Goal: Navigation & Orientation: Find specific page/section

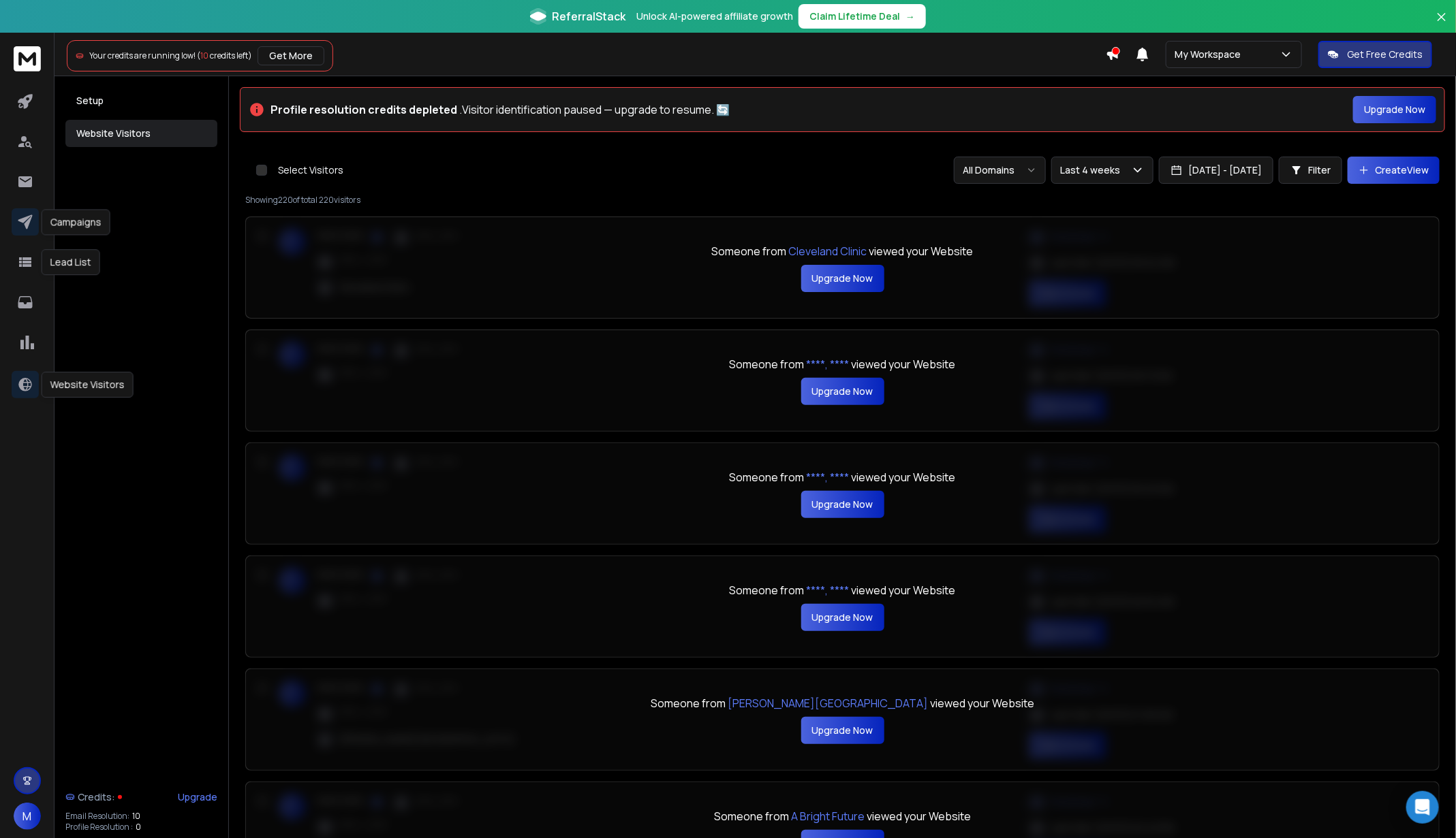
click at [29, 219] on icon at bounding box center [24, 222] width 14 height 14
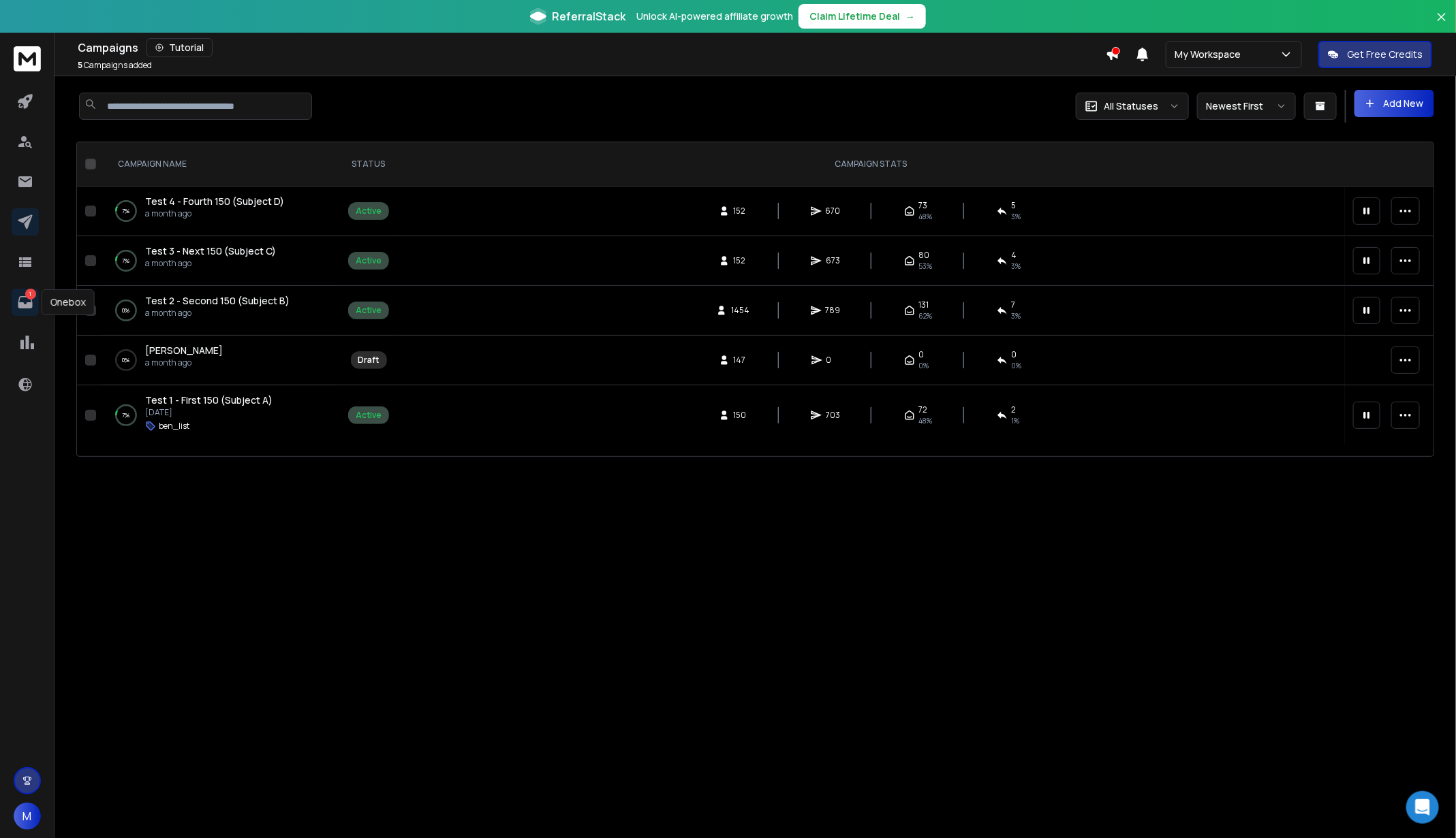
click at [22, 299] on icon at bounding box center [24, 302] width 16 height 16
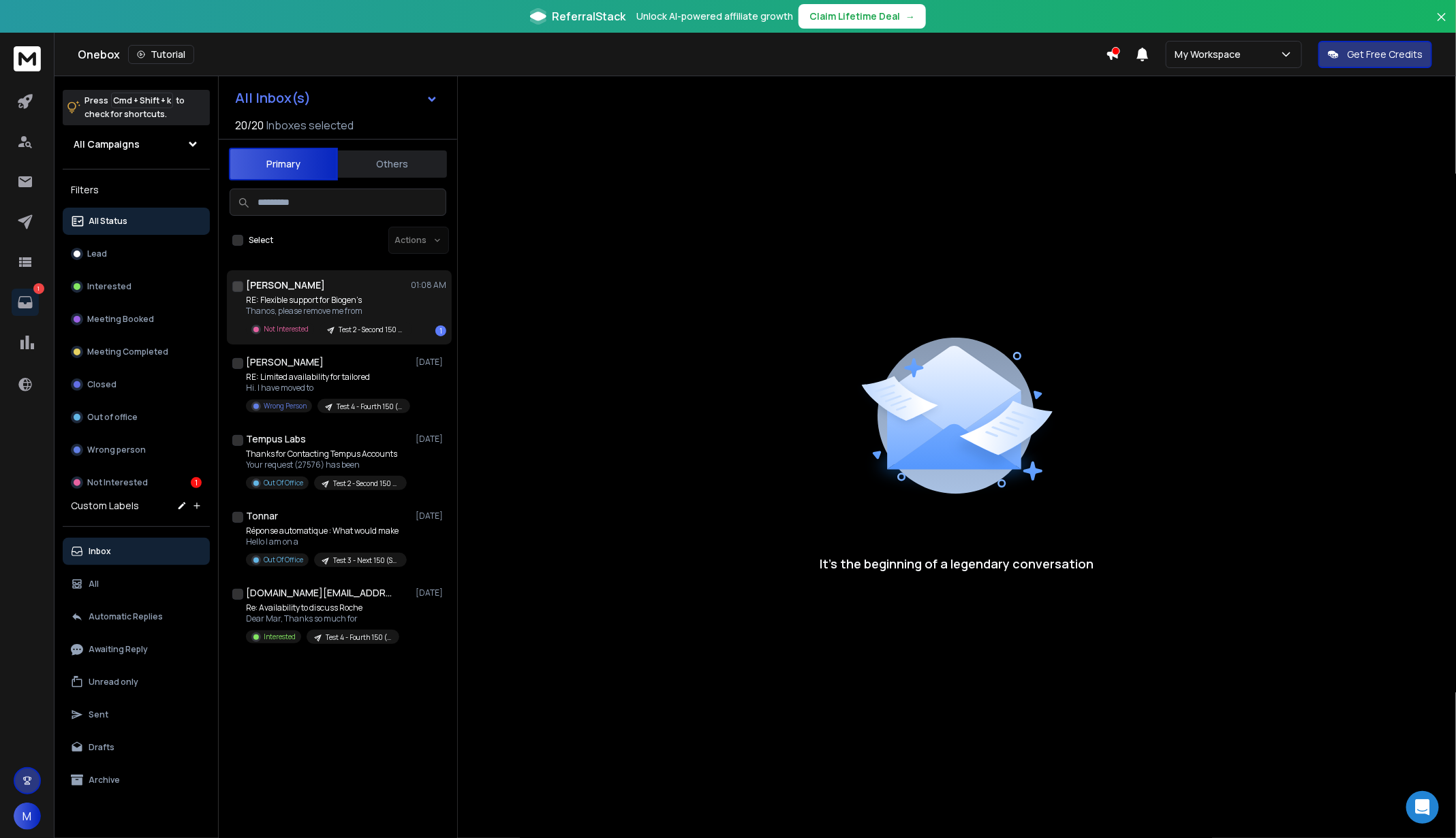
click at [338, 299] on p "RE: Flexible support for Biogen’s" at bounding box center [327, 301] width 163 height 11
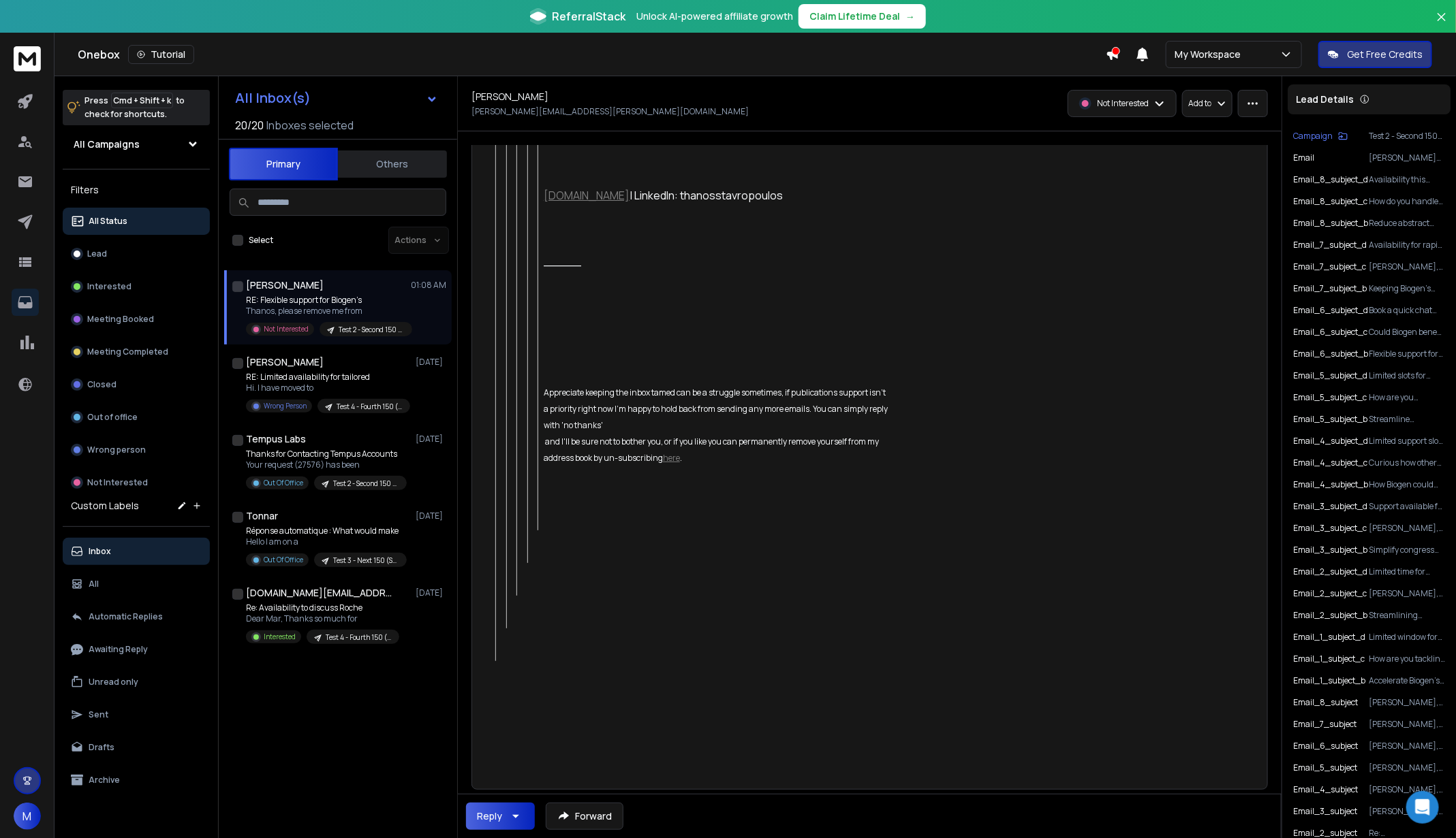
scroll to position [10130, 0]
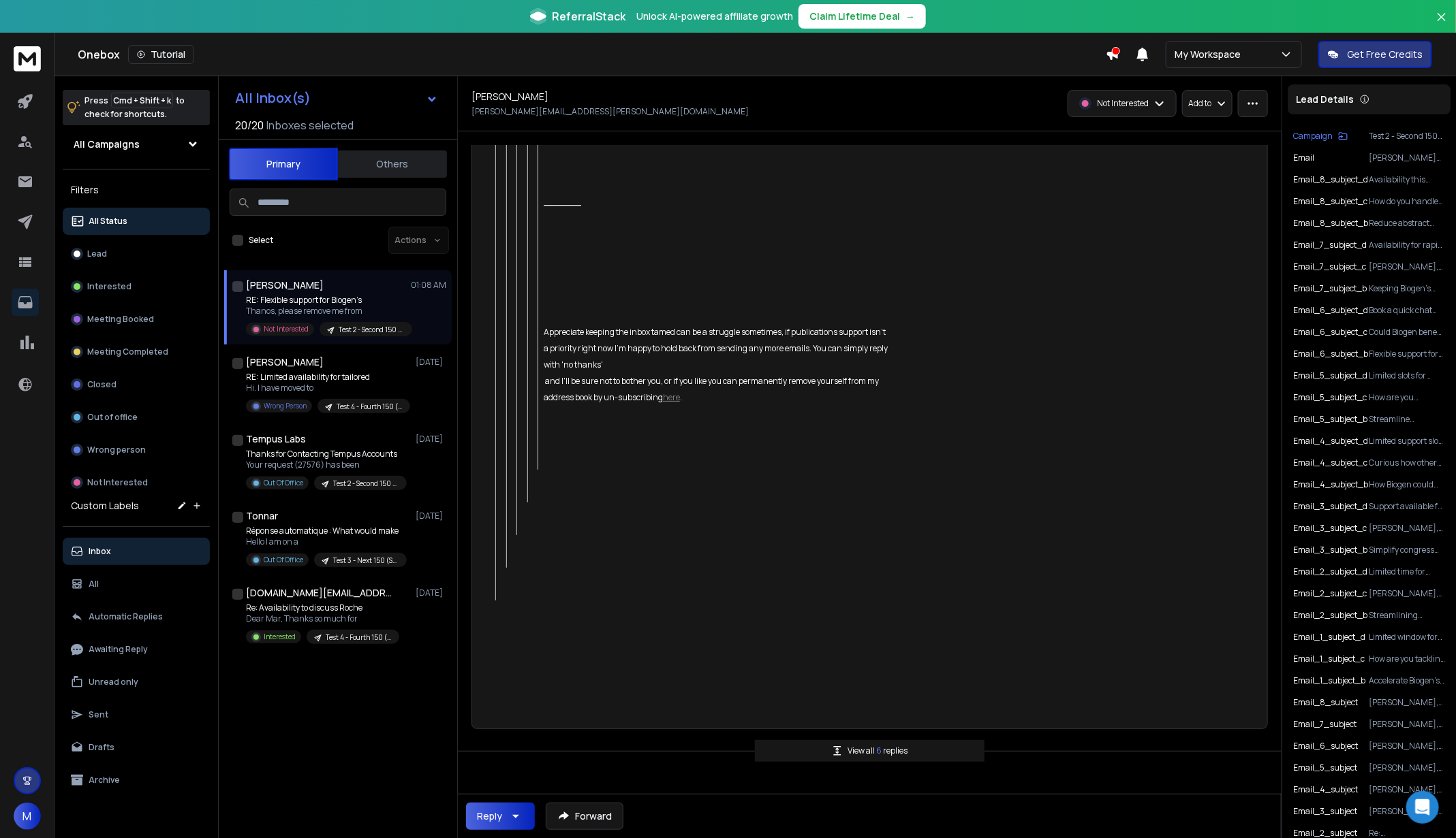
click at [314, 307] on p "Thanos, please remove me from" at bounding box center [327, 311] width 163 height 11
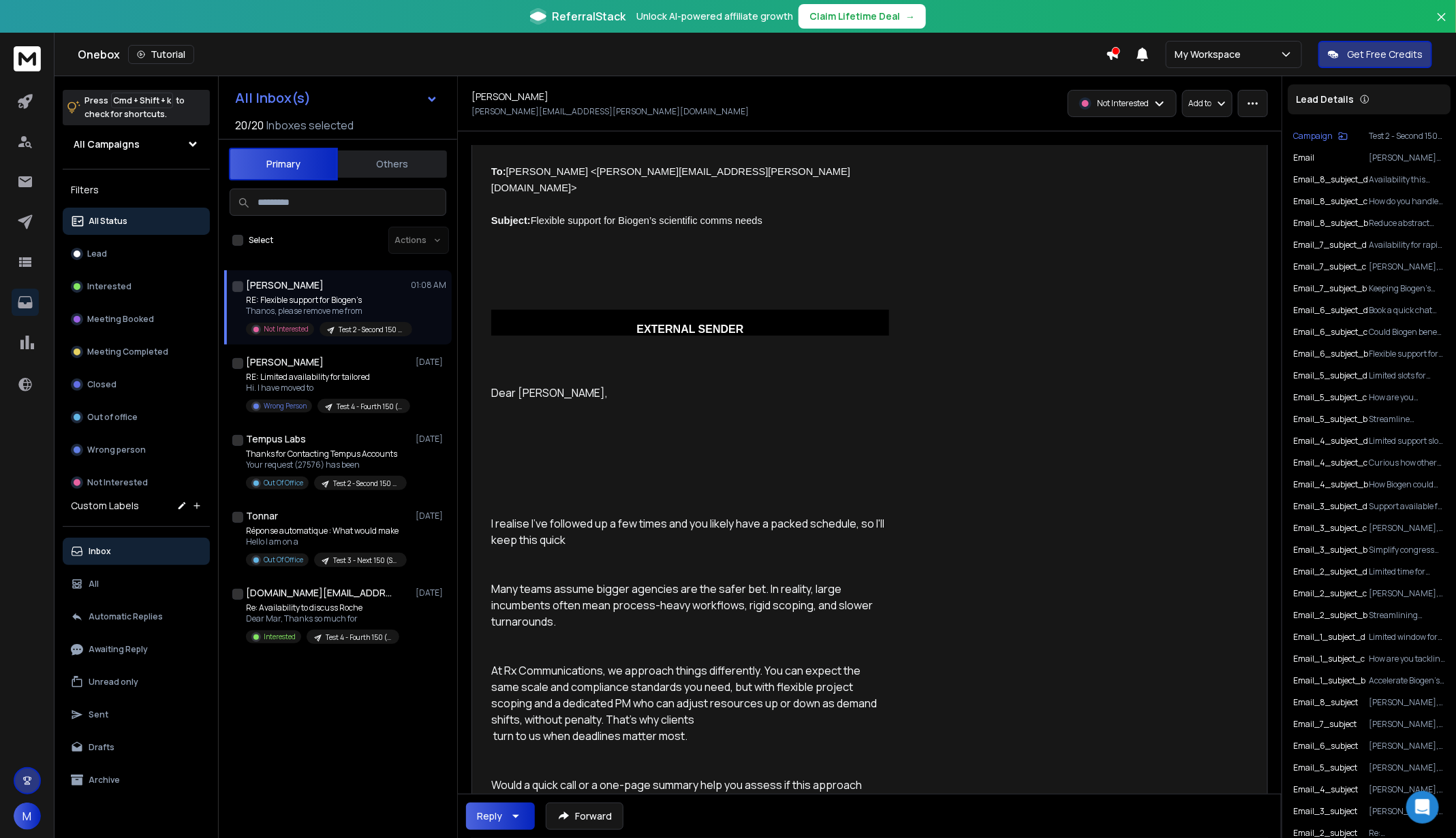
scroll to position [448, 0]
click at [17, 304] on icon at bounding box center [24, 302] width 16 height 16
click at [24, 305] on icon at bounding box center [24, 302] width 14 height 12
click at [36, 345] on icon at bounding box center [27, 343] width 21 height 21
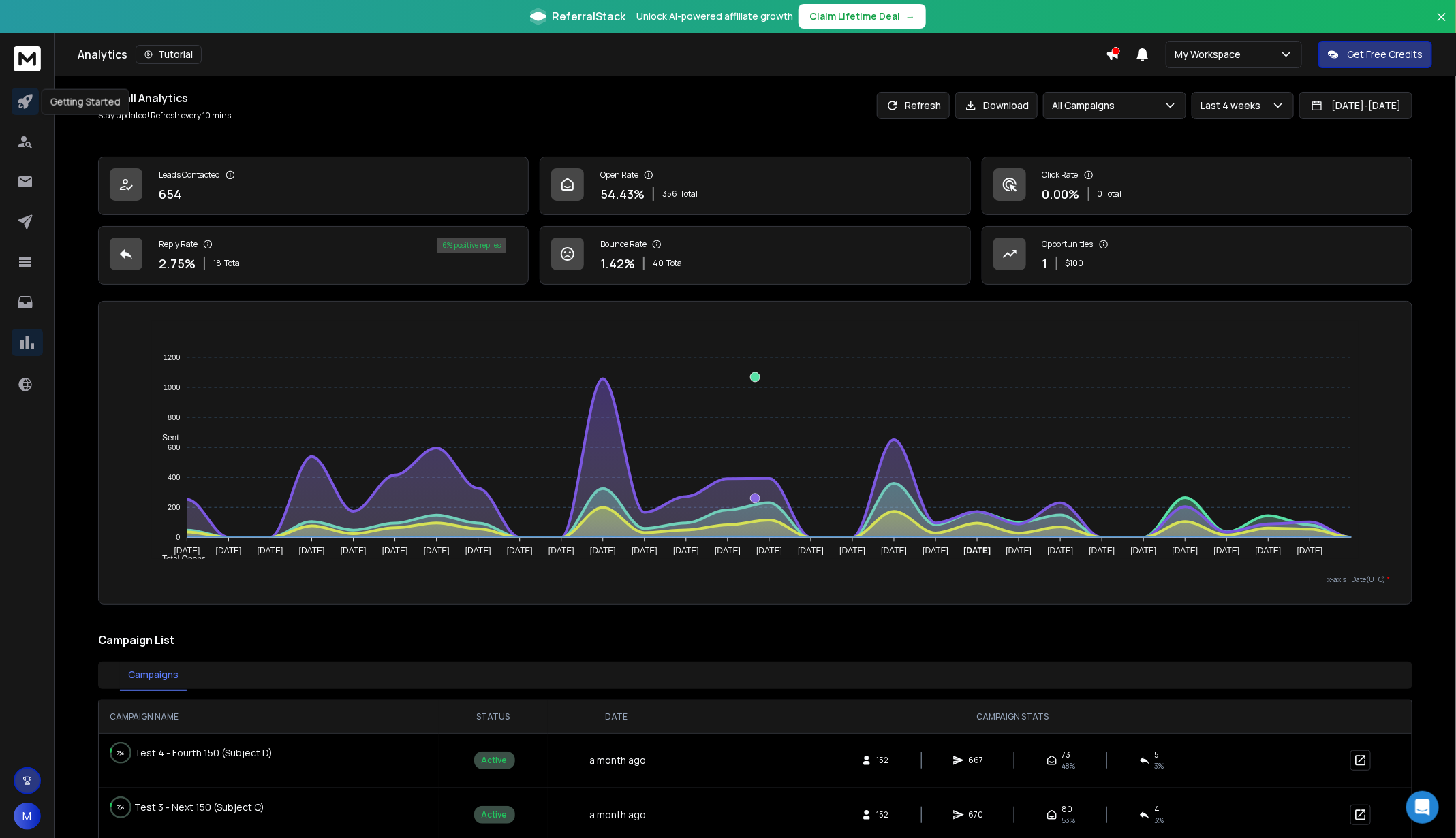
click at [32, 106] on icon at bounding box center [24, 101] width 16 height 16
